Goal: Task Accomplishment & Management: Manage account settings

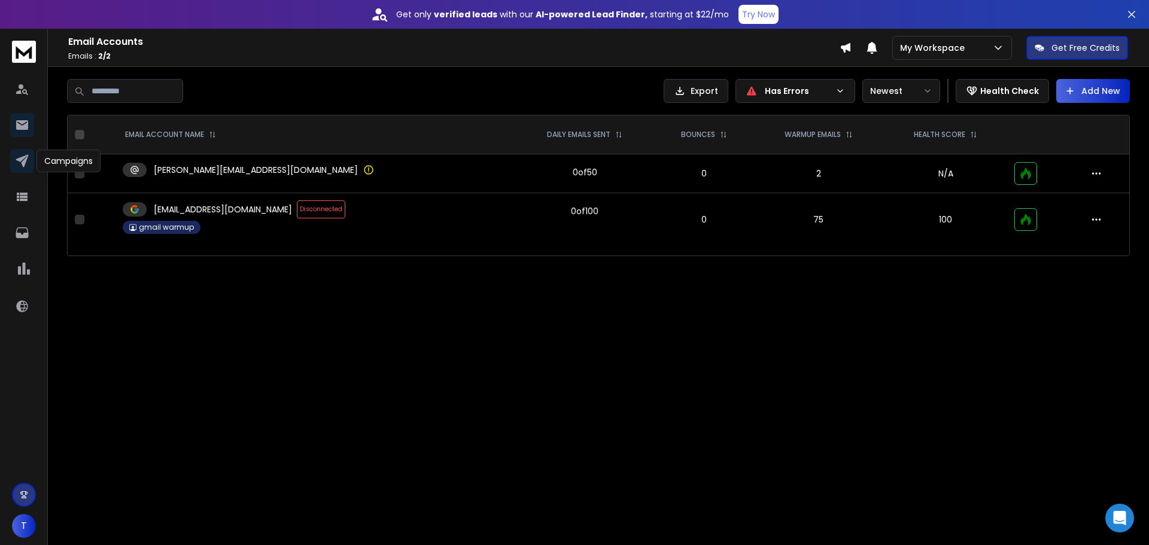
click at [26, 163] on icon at bounding box center [22, 161] width 14 height 14
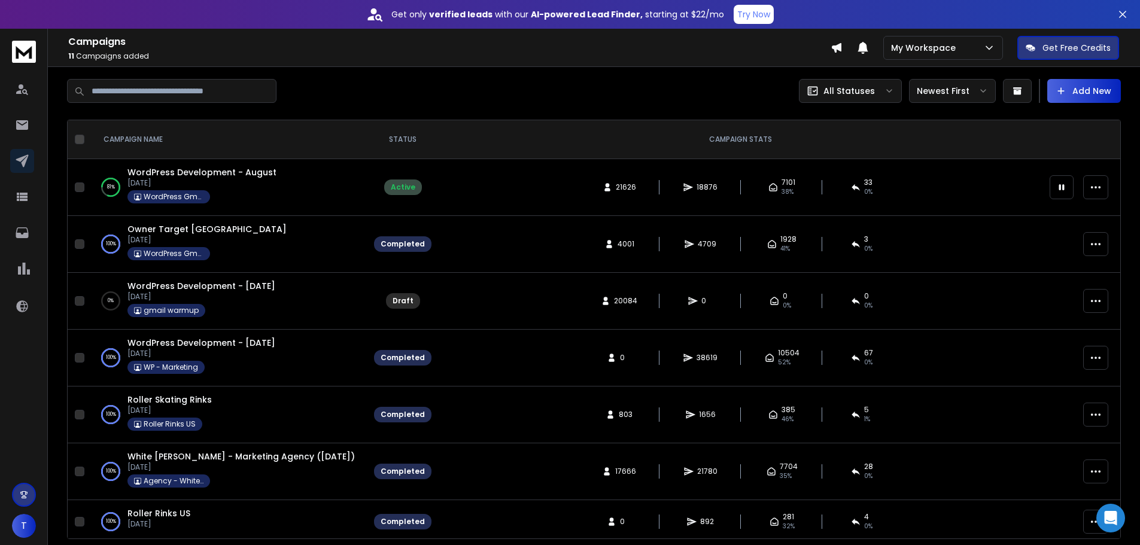
click at [220, 172] on span "WordPress Development - August" at bounding box center [202, 172] width 149 height 12
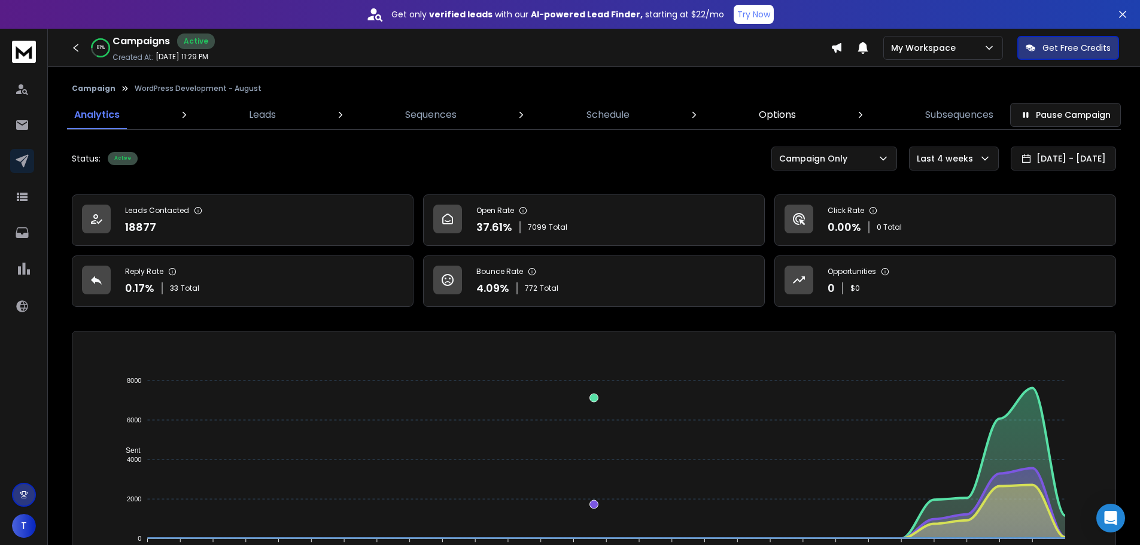
click at [785, 117] on p "Options" at bounding box center [777, 115] width 37 height 14
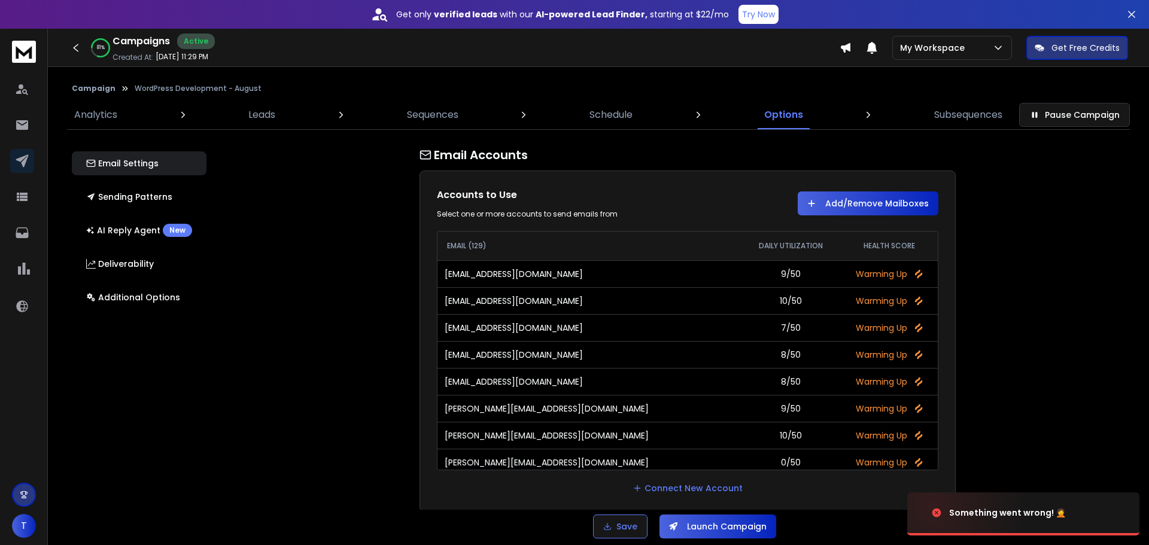
click at [986, 273] on div "Email Accounts Accounts to Use Select one or more accounts to send emails from …" at bounding box center [695, 328] width 938 height 363
click at [859, 201] on button "Add/Remove Mailboxes" at bounding box center [868, 204] width 141 height 24
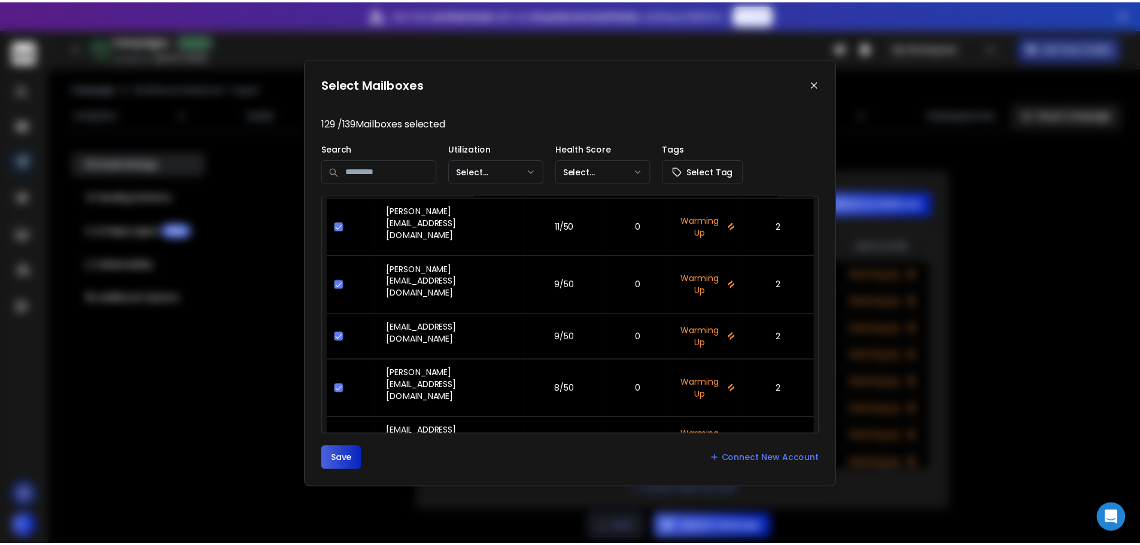
scroll to position [5227, 0]
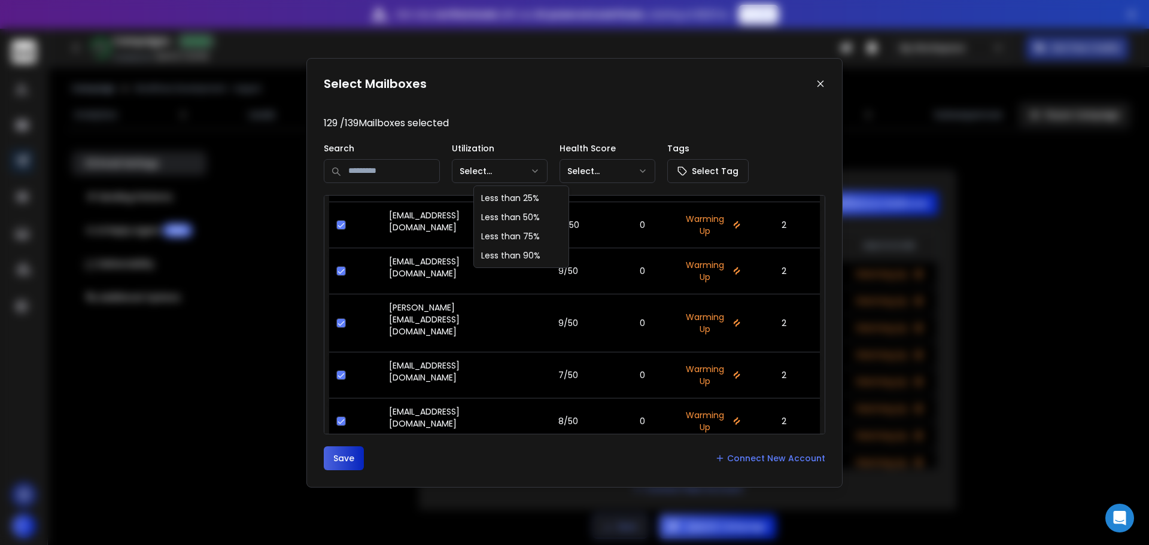
click at [505, 166] on button "Select..." at bounding box center [500, 171] width 96 height 24
click at [160, 430] on div "Select Mailboxes 129 / 139 Mailboxes selected Search Utilization Select... Heal…" at bounding box center [574, 273] width 1149 height 454
click at [169, 424] on div "Select Mailboxes 129 / 139 Mailboxes selected Search Utilization Select... Heal…" at bounding box center [574, 273] width 1149 height 454
click at [824, 85] on icon at bounding box center [821, 84] width 10 height 10
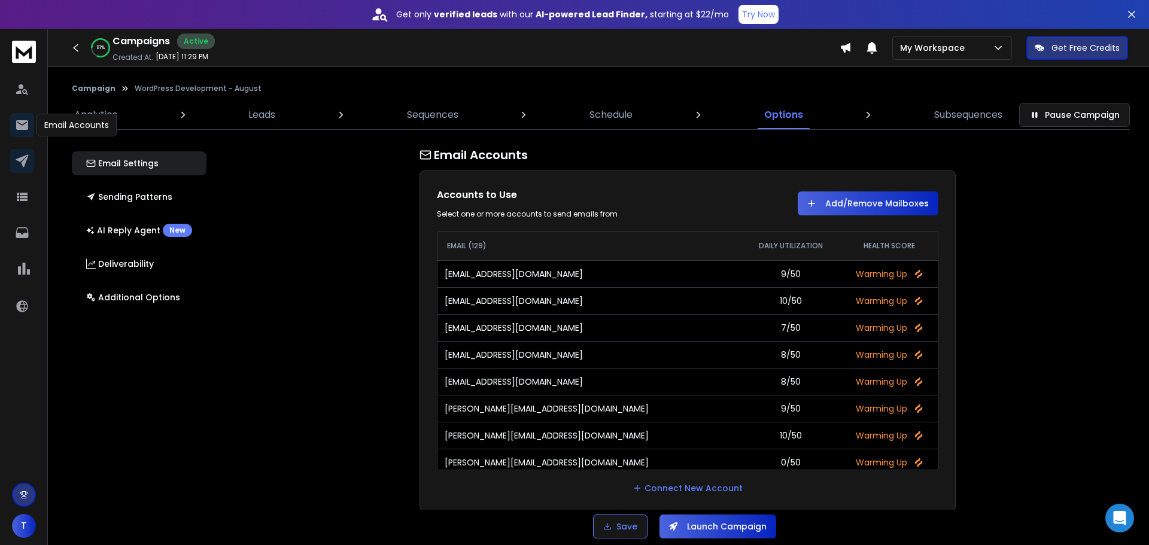
click at [15, 119] on icon at bounding box center [22, 125] width 14 height 14
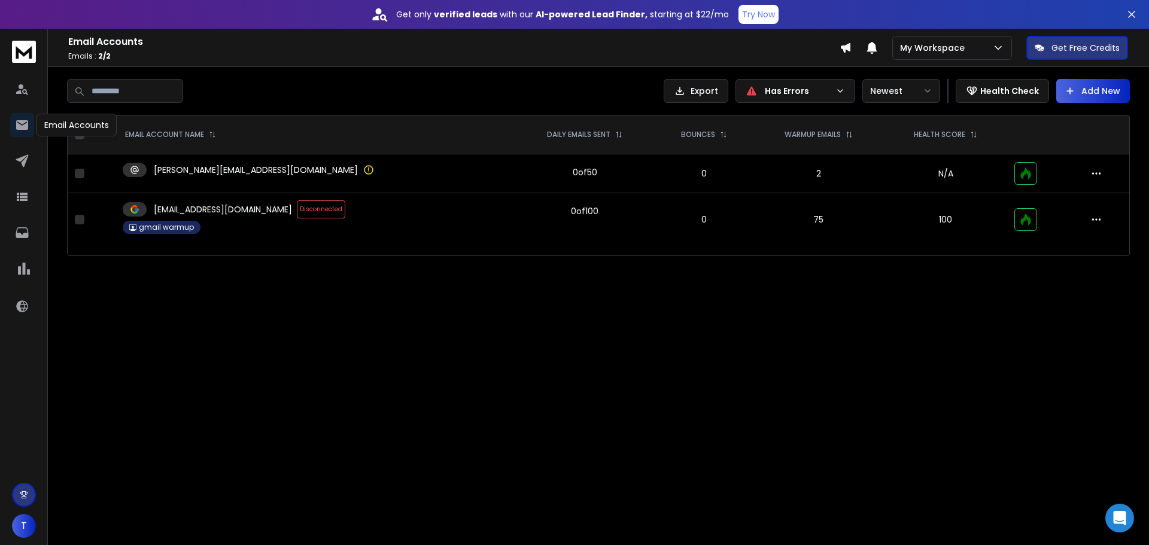
click at [26, 120] on icon at bounding box center [22, 125] width 12 height 10
click at [781, 93] on p "Has Errors" at bounding box center [798, 91] width 66 height 12
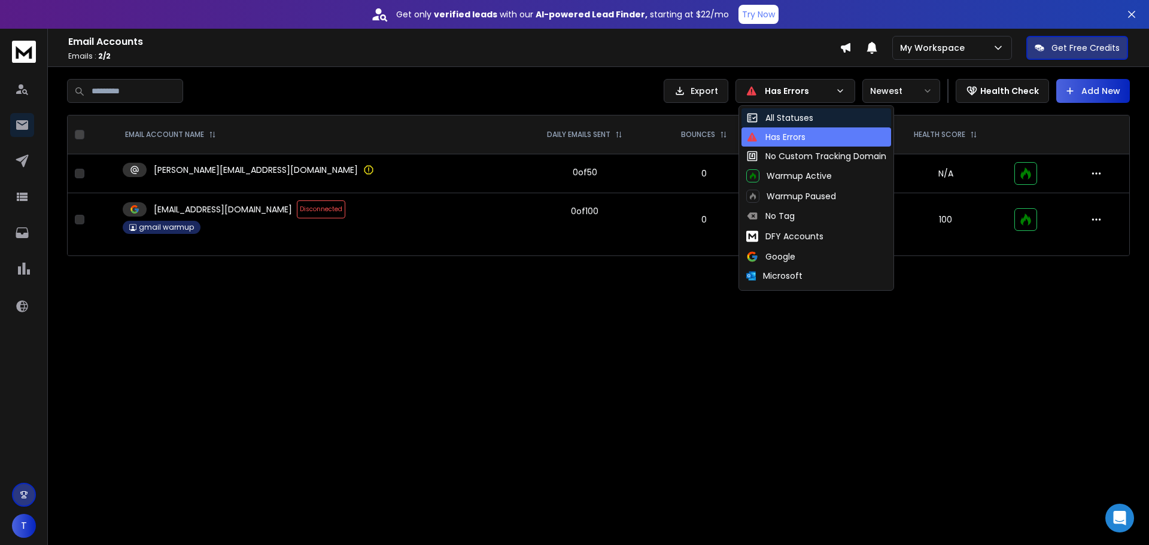
click at [781, 127] on div "All Statuses" at bounding box center [817, 117] width 150 height 19
